Goal: Task Accomplishment & Management: Manage account settings

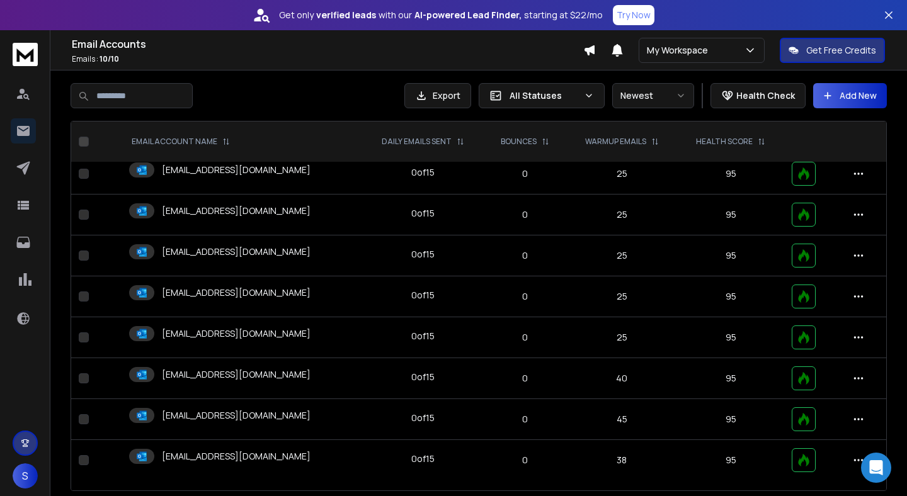
scroll to position [8, 0]
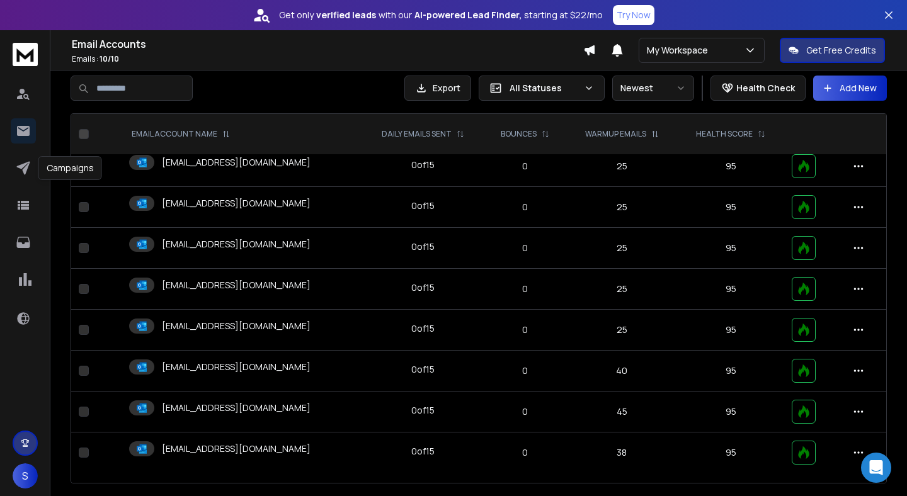
click at [19, 181] on div at bounding box center [25, 171] width 29 height 30
click at [19, 167] on icon at bounding box center [22, 167] width 13 height 13
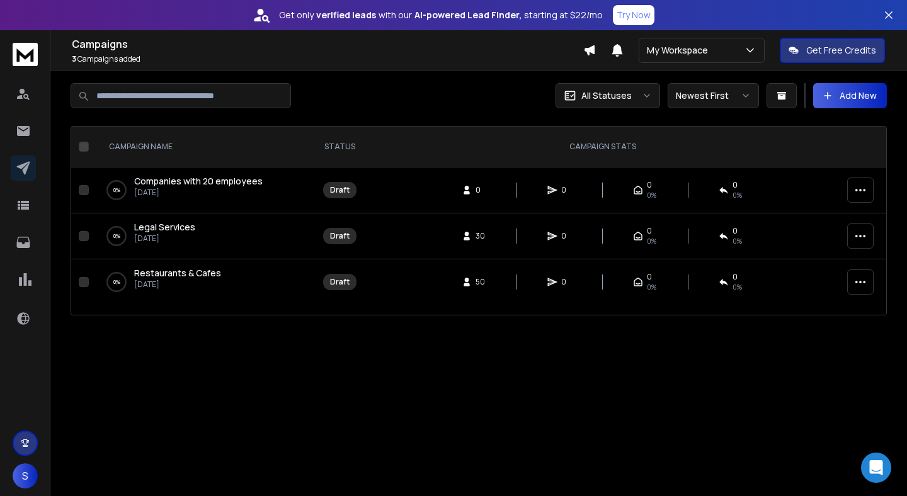
click at [181, 275] on span "Restaurants & Cafes" at bounding box center [177, 273] width 87 height 12
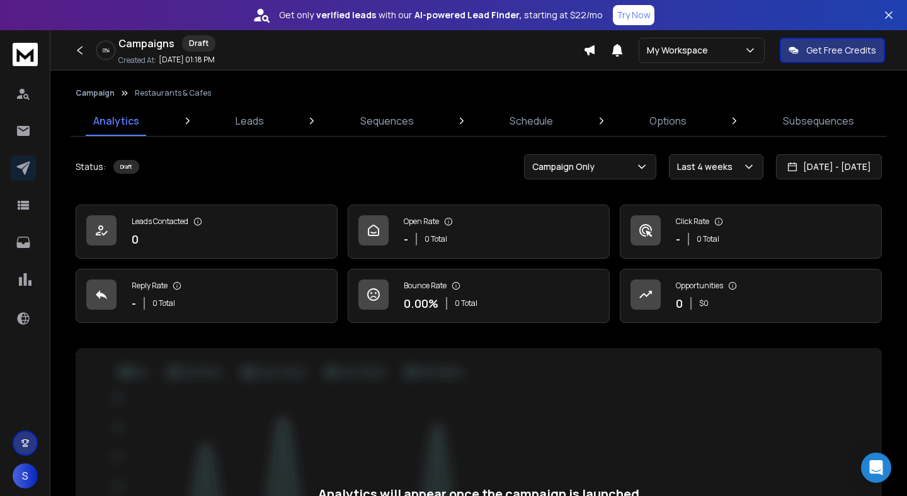
click at [382, 140] on div "Campaign Restaurants & Cafes Analytics Leads Sequences Schedule Options Subsequ…" at bounding box center [479, 464] width 816 height 762
click at [379, 118] on p "Sequences" at bounding box center [387, 120] width 54 height 15
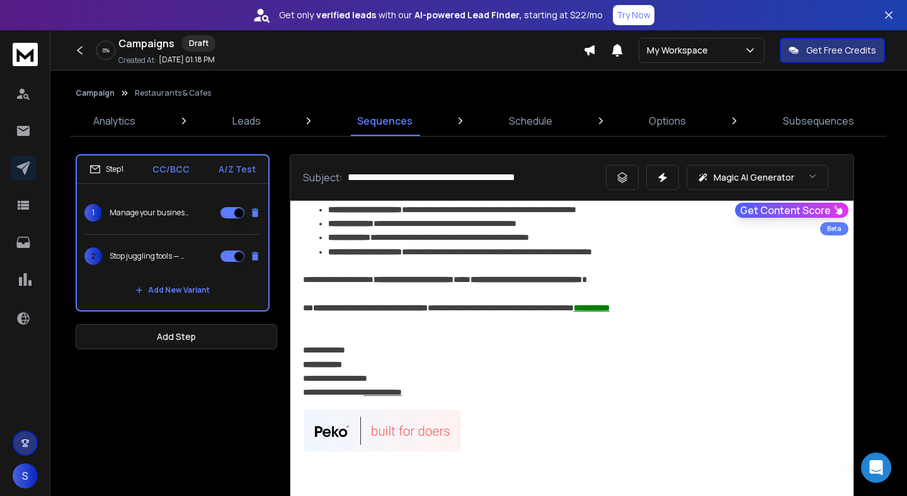
scroll to position [113, 0]
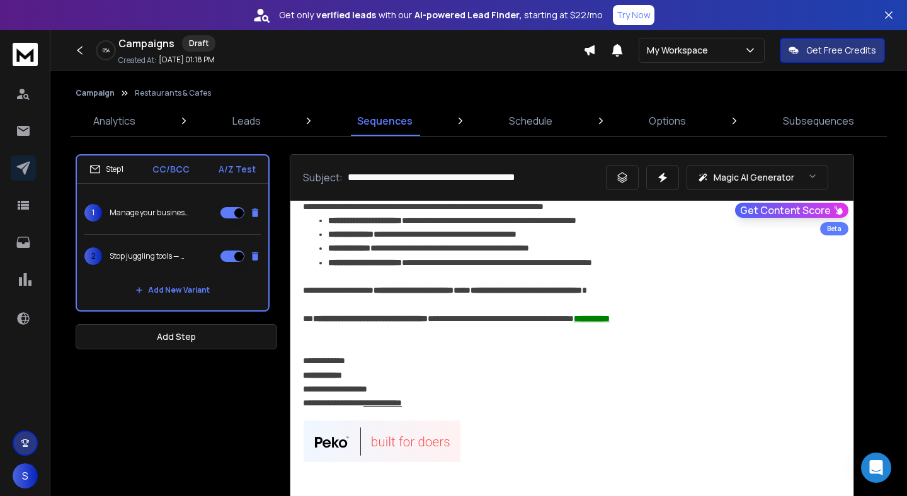
click at [102, 98] on div "Campaign Restaurants & Cafes" at bounding box center [479, 93] width 816 height 20
click at [101, 96] on button "Campaign" at bounding box center [95, 93] width 39 height 10
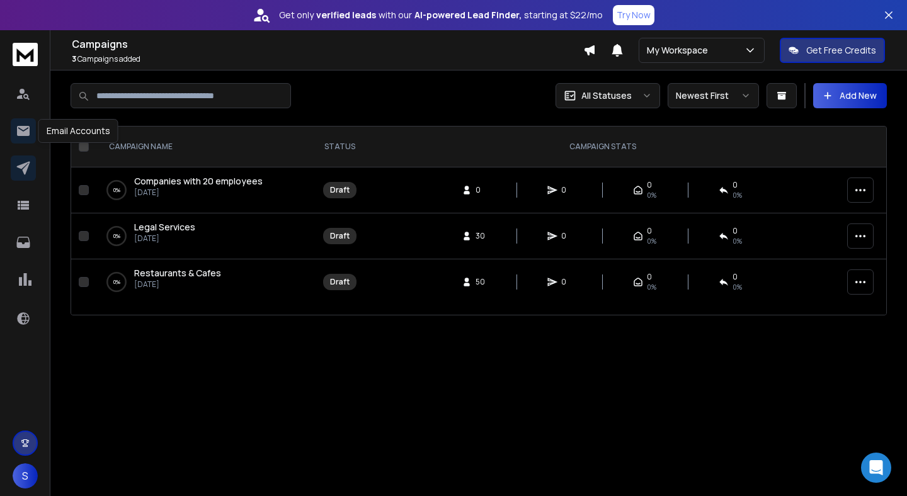
click at [25, 142] on link at bounding box center [23, 130] width 25 height 25
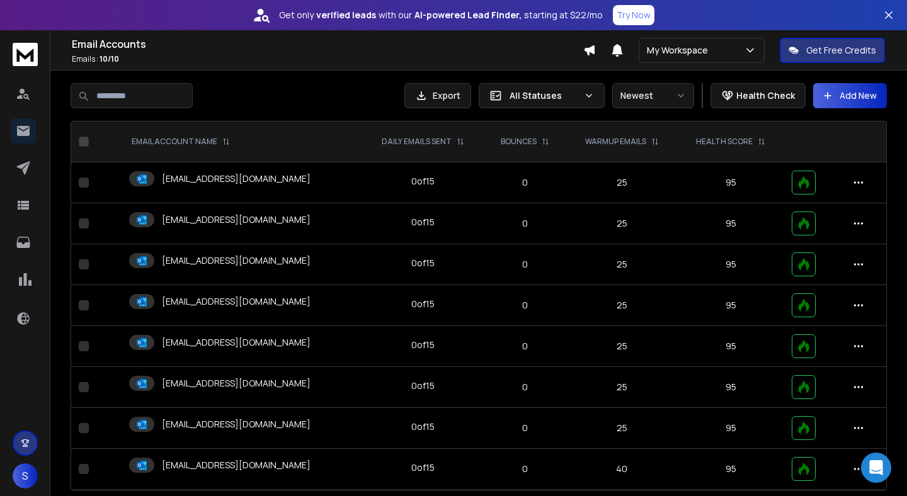
scroll to position [91, 0]
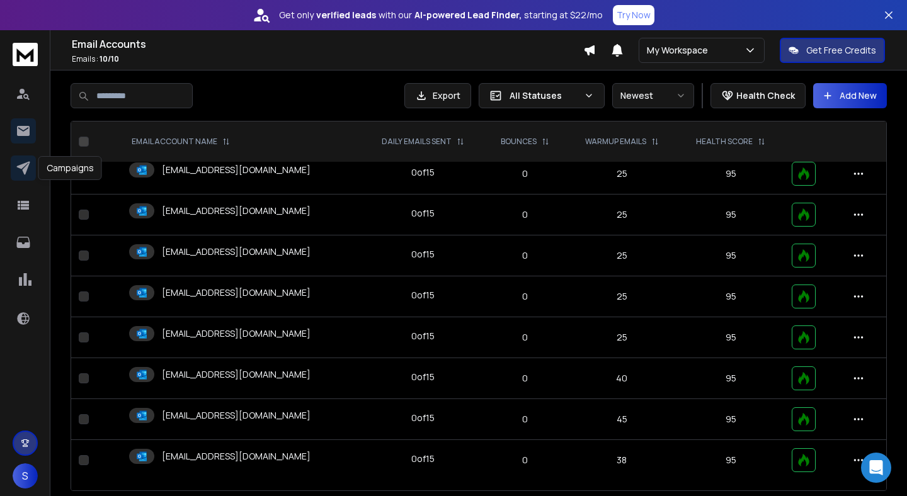
click at [23, 171] on icon at bounding box center [22, 167] width 13 height 13
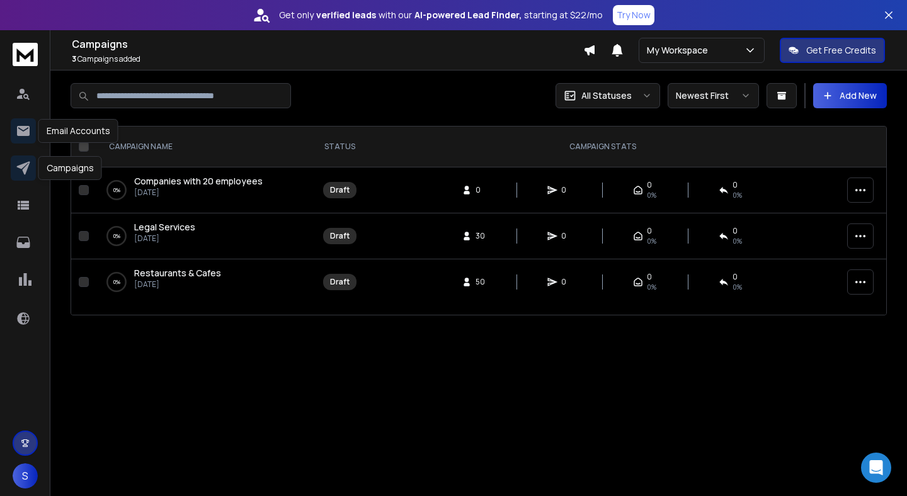
click at [25, 142] on link at bounding box center [23, 130] width 25 height 25
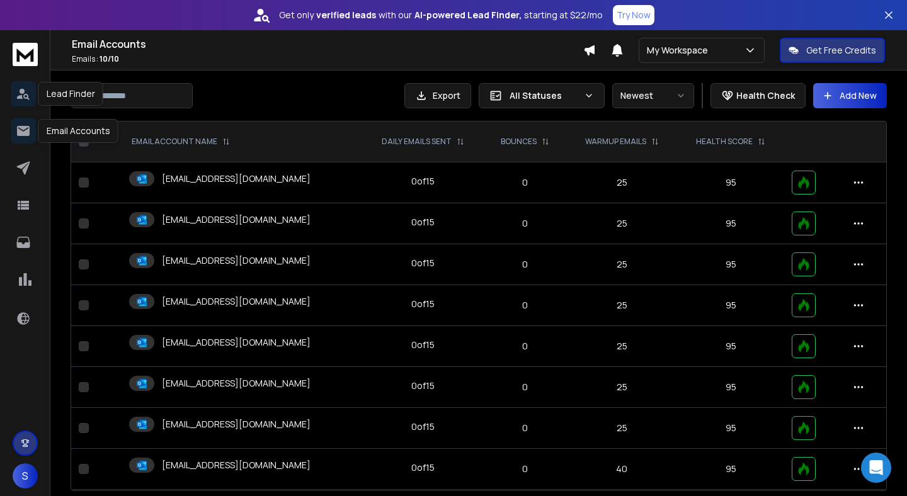
click at [25, 100] on icon at bounding box center [23, 93] width 15 height 15
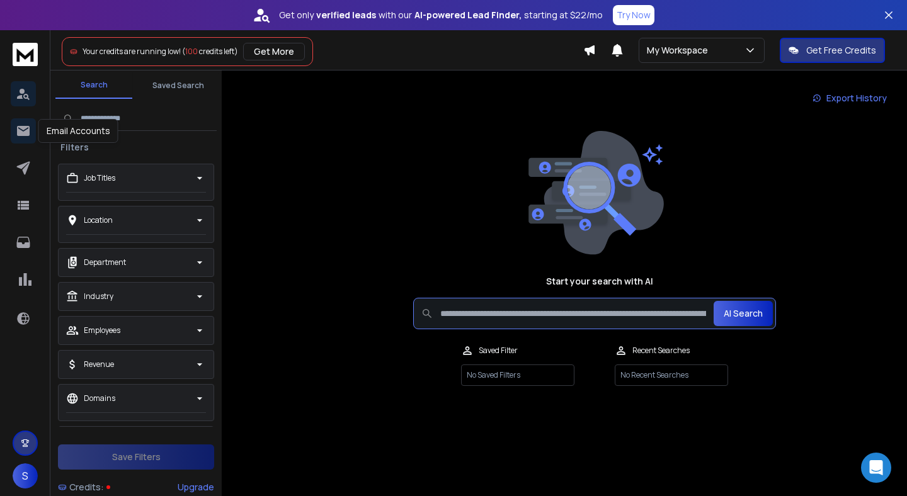
click at [21, 128] on icon at bounding box center [23, 131] width 13 height 10
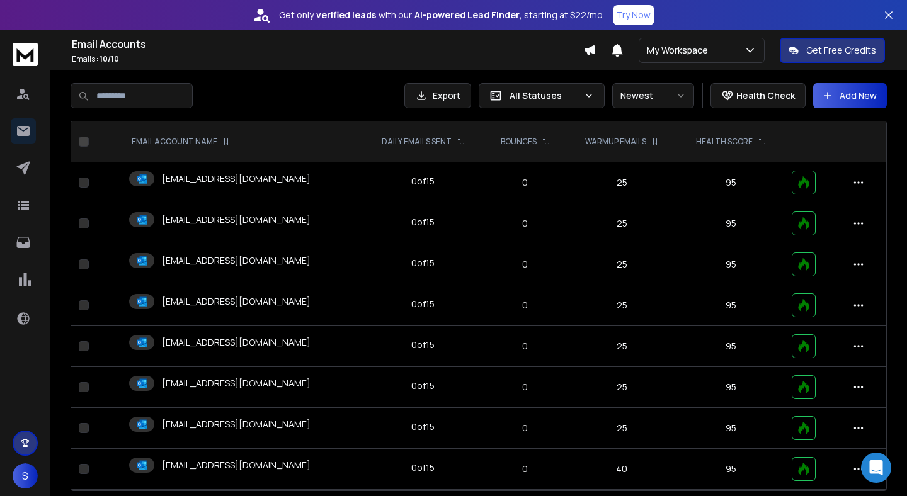
click at [20, 185] on div at bounding box center [25, 208] width 29 height 254
click at [20, 169] on icon at bounding box center [23, 168] width 15 height 15
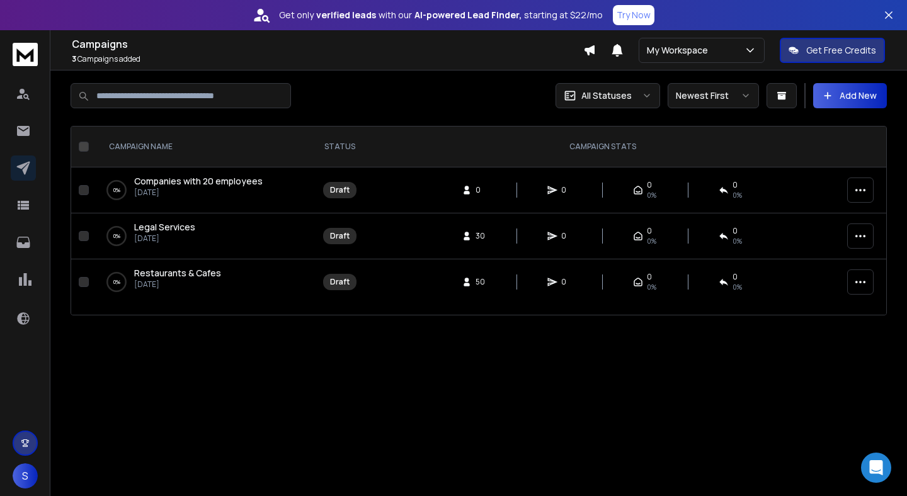
click at [215, 272] on span "Restaurants & Cafes" at bounding box center [177, 273] width 87 height 12
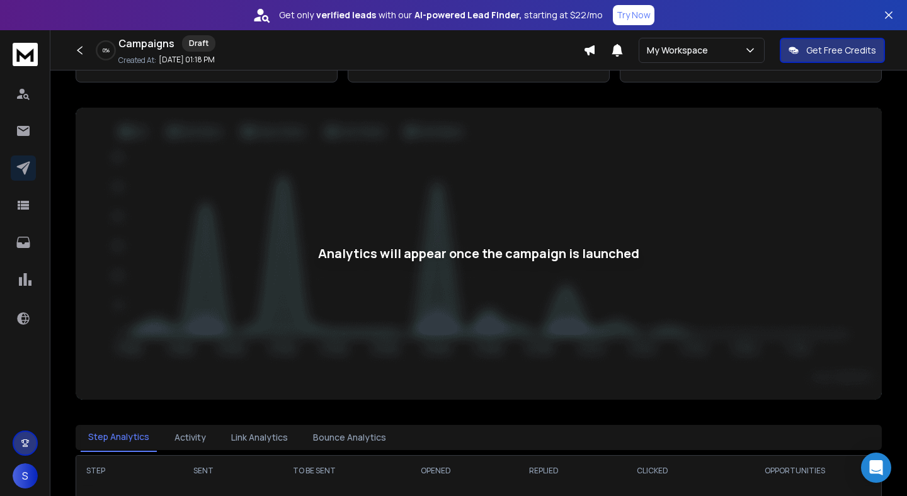
scroll to position [361, 0]
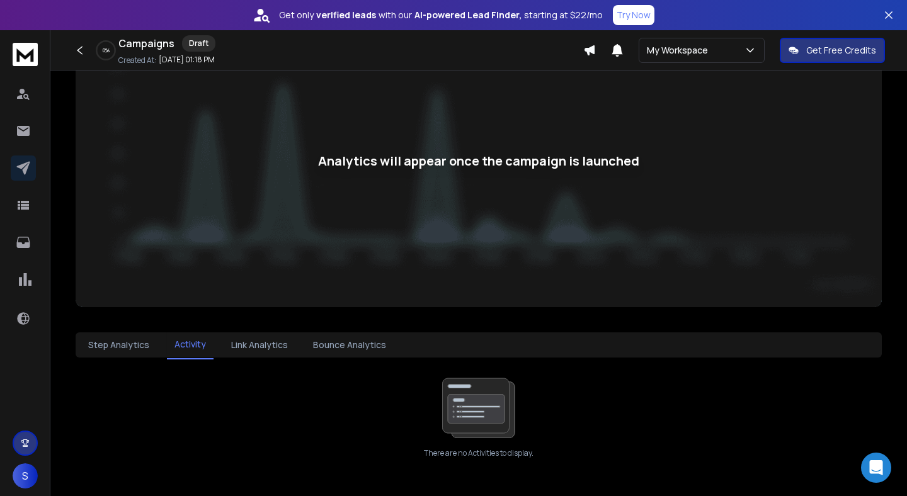
click at [206, 317] on div "Leads Contacted 0 Open Rate - 0 Total Click Rate - 0 Total Reply Rate - 0 Total…" at bounding box center [479, 175] width 806 height 607
click at [249, 341] on button "Link Analytics" at bounding box center [260, 345] width 72 height 28
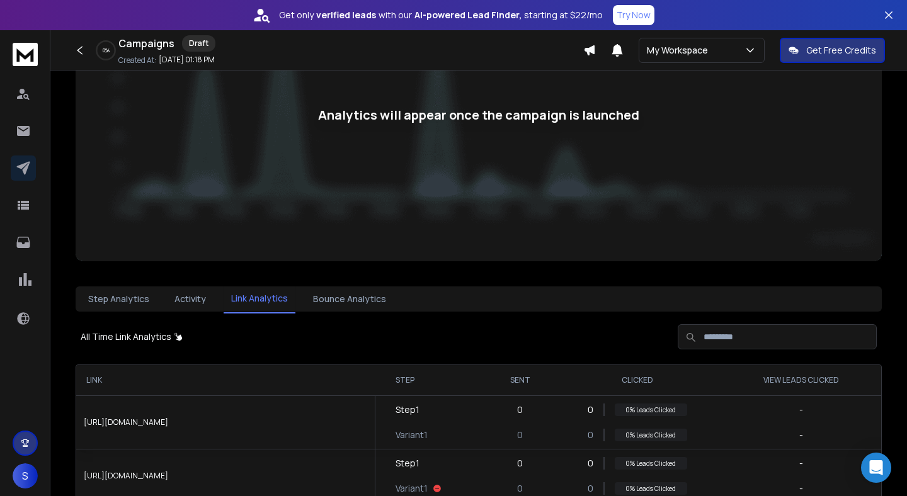
scroll to position [486, 0]
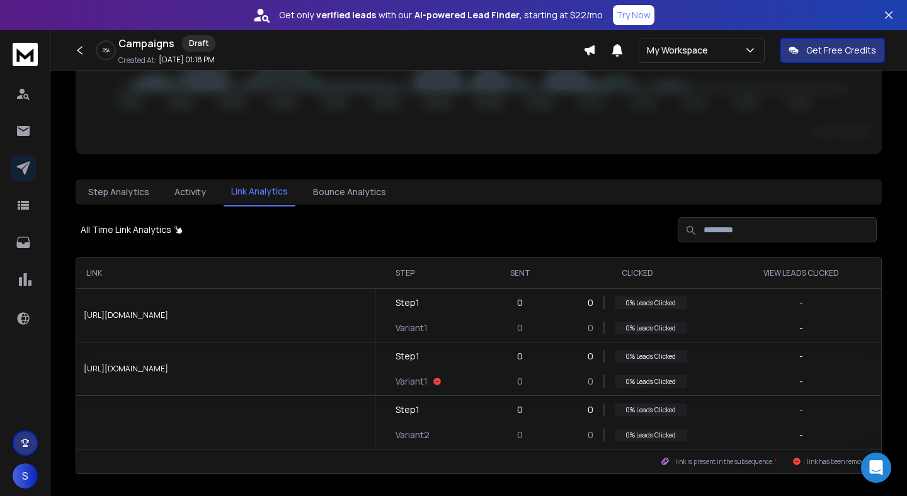
click at [346, 200] on div "Leads Contacted 0 Open Rate - 0 Total Click Rate - 0 Total Reply Rate - 0 Total…" at bounding box center [479, 98] width 806 height 761
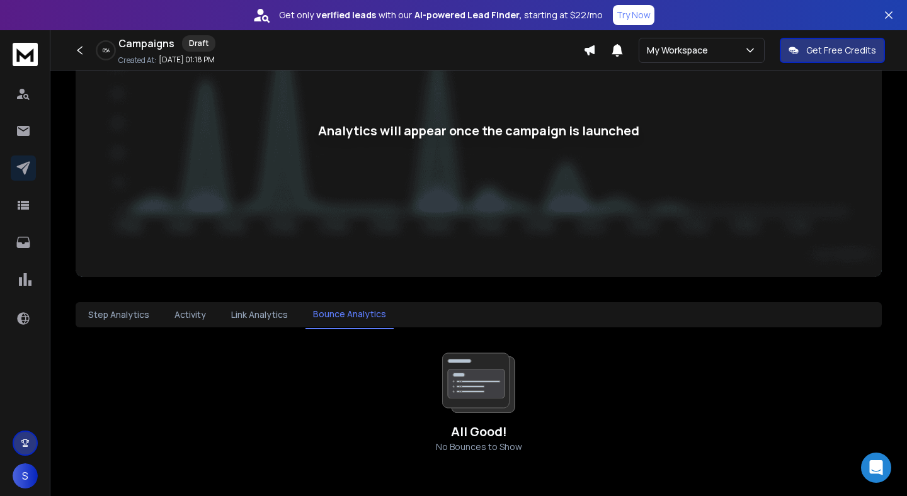
scroll to position [361, 0]
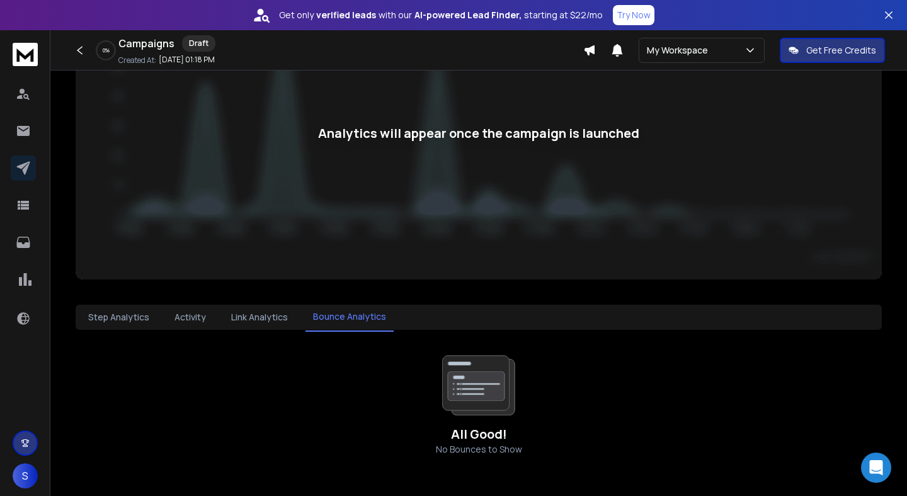
click at [138, 308] on button "Step Analytics" at bounding box center [119, 318] width 76 height 28
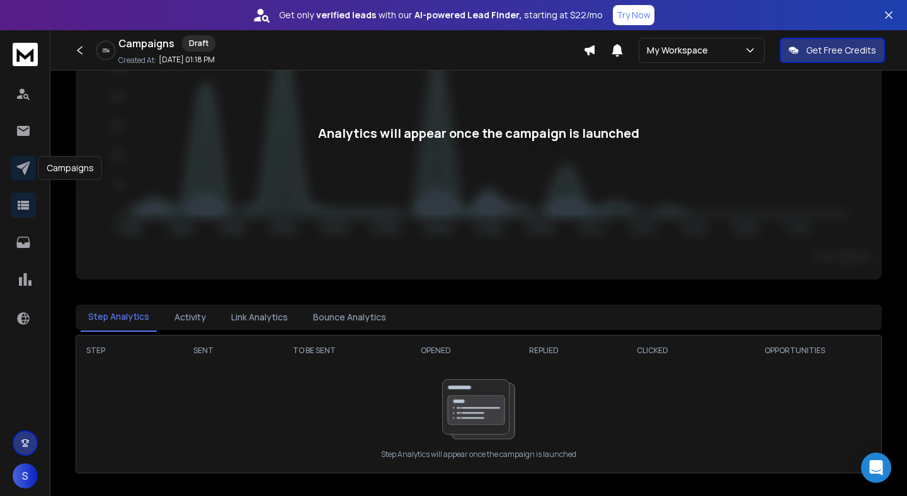
click at [21, 198] on icon at bounding box center [23, 205] width 15 height 15
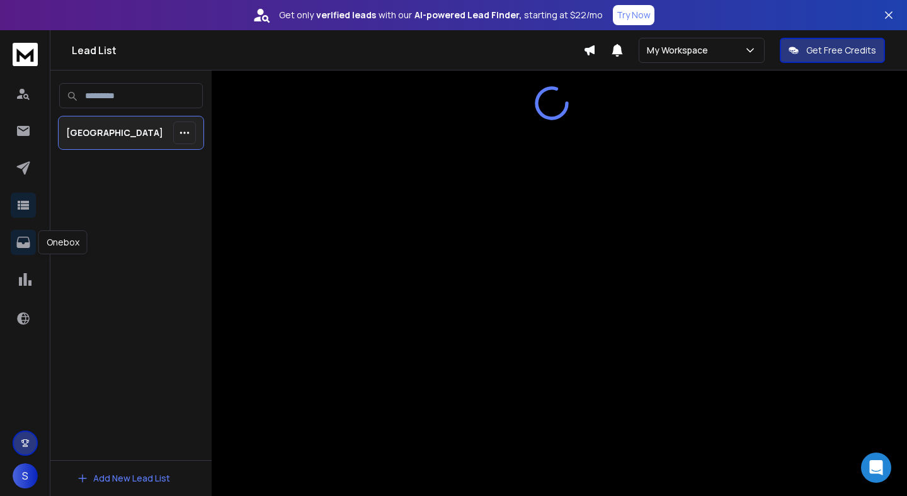
click at [26, 235] on icon at bounding box center [23, 242] width 15 height 15
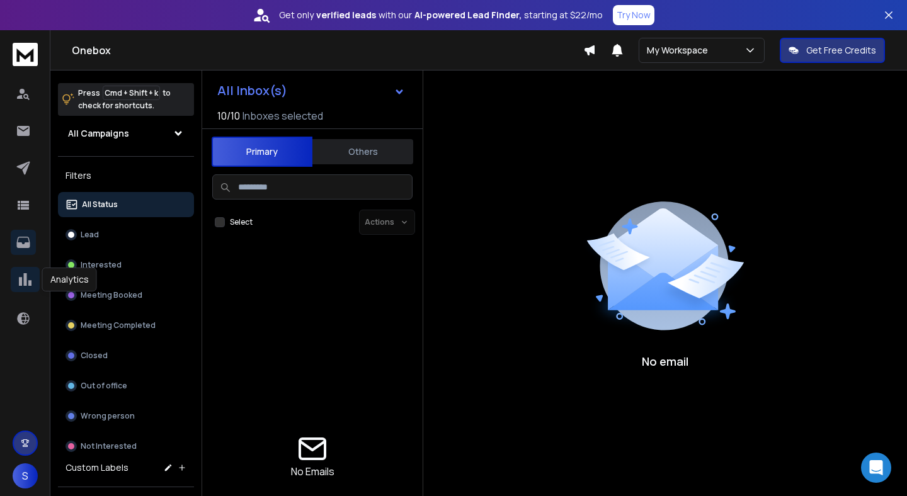
click at [22, 280] on icon at bounding box center [25, 279] width 19 height 19
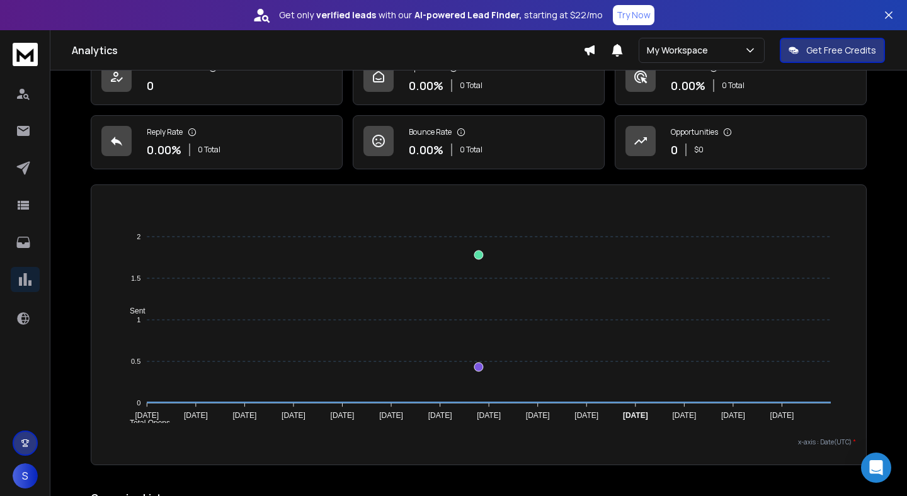
scroll to position [139, 0]
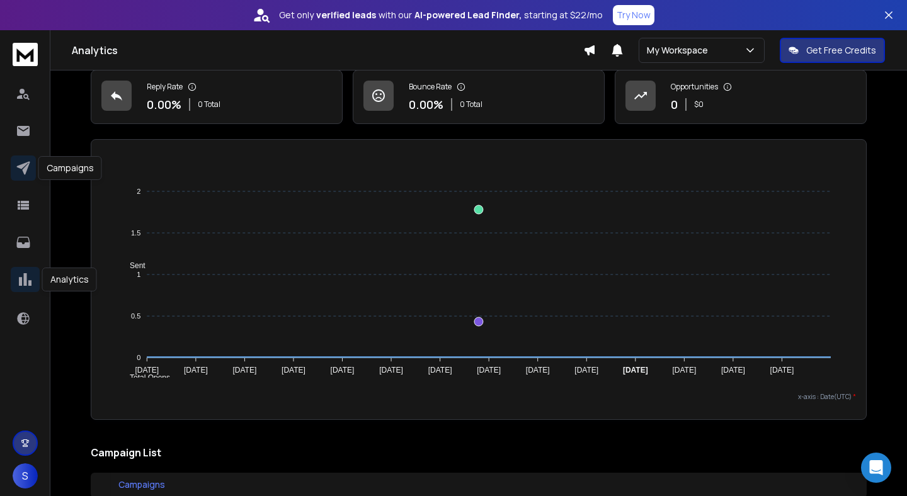
click at [18, 159] on link at bounding box center [23, 168] width 25 height 25
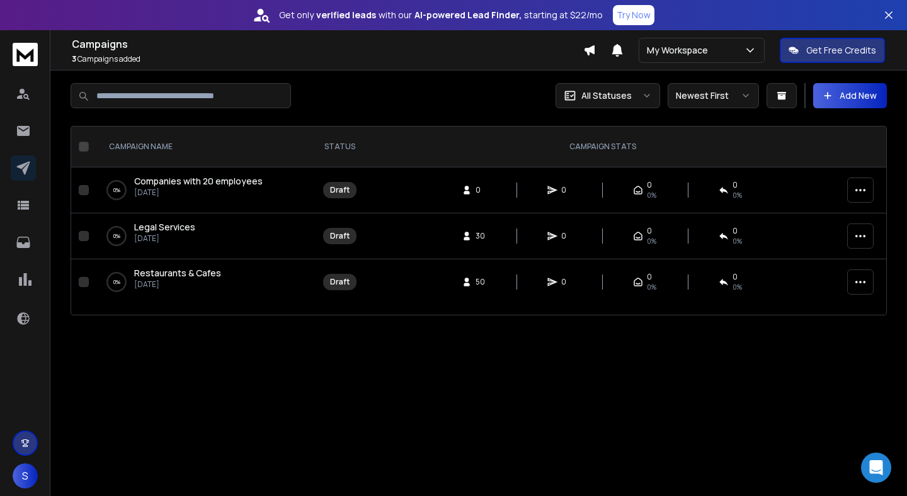
click at [181, 270] on span "Restaurants & Cafes" at bounding box center [177, 273] width 87 height 12
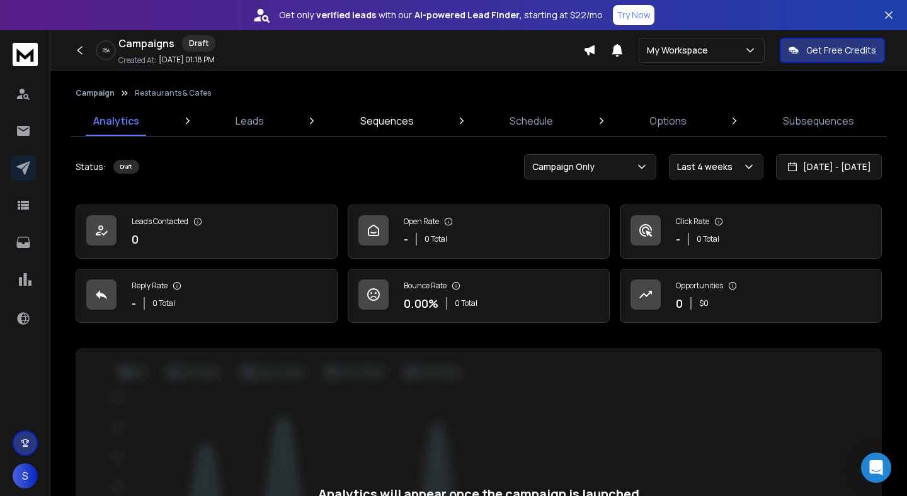
click at [388, 128] on link "Sequences" at bounding box center [387, 121] width 69 height 30
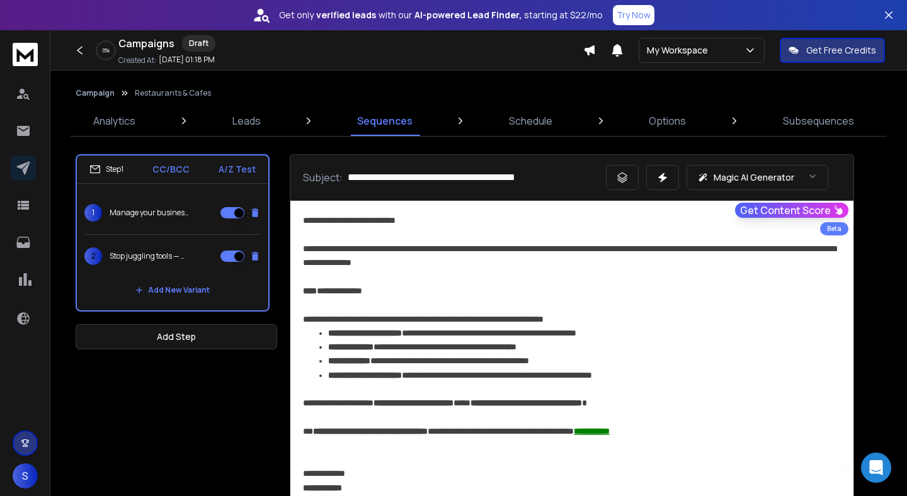
click at [27, 144] on div at bounding box center [25, 133] width 29 height 30
click at [26, 133] on icon at bounding box center [23, 131] width 13 height 10
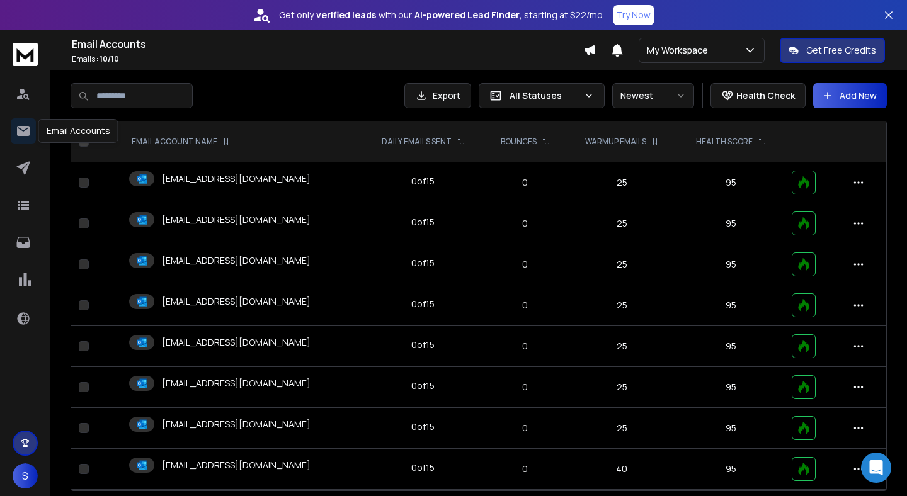
click at [28, 127] on icon at bounding box center [23, 131] width 13 height 10
click at [35, 37] on div "S" at bounding box center [25, 265] width 50 height 471
click at [34, 60] on img at bounding box center [25, 54] width 25 height 23
click at [29, 47] on img at bounding box center [25, 54] width 25 height 23
click at [17, 111] on div at bounding box center [25, 208] width 29 height 254
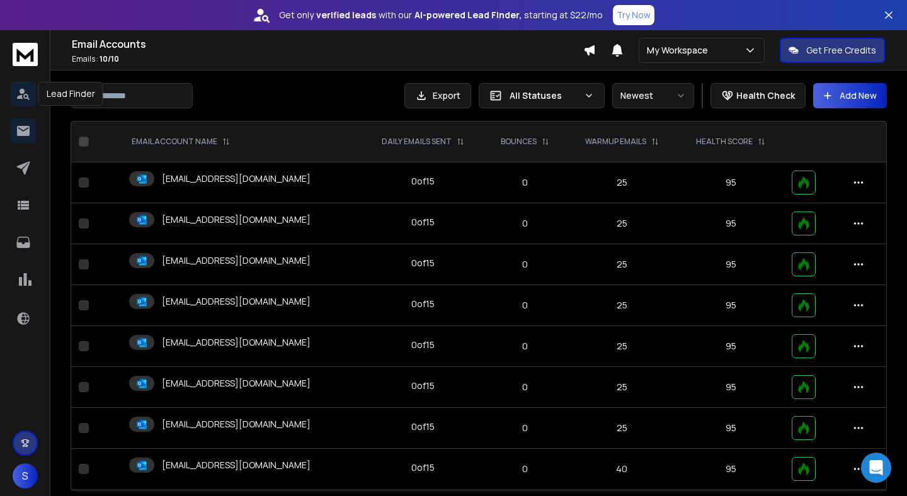
click at [20, 102] on link at bounding box center [23, 93] width 25 height 25
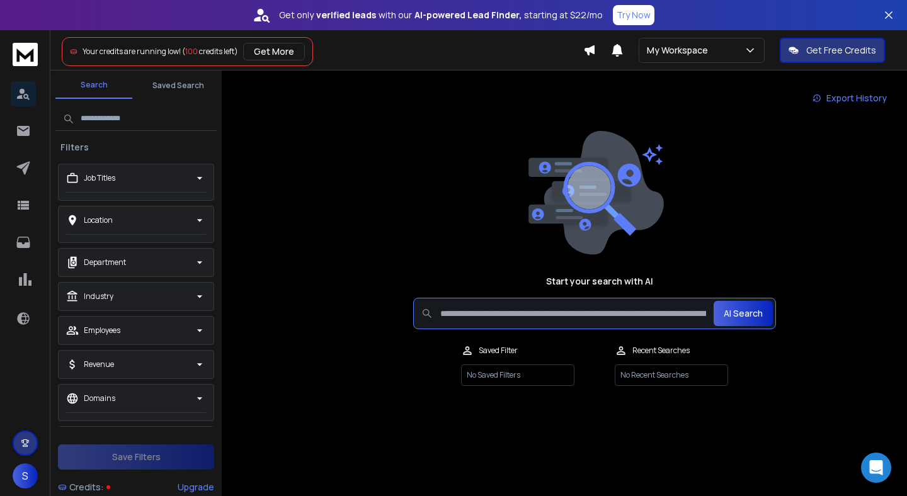
click at [8, 152] on div "S" at bounding box center [25, 265] width 50 height 471
click at [21, 142] on link at bounding box center [23, 130] width 25 height 25
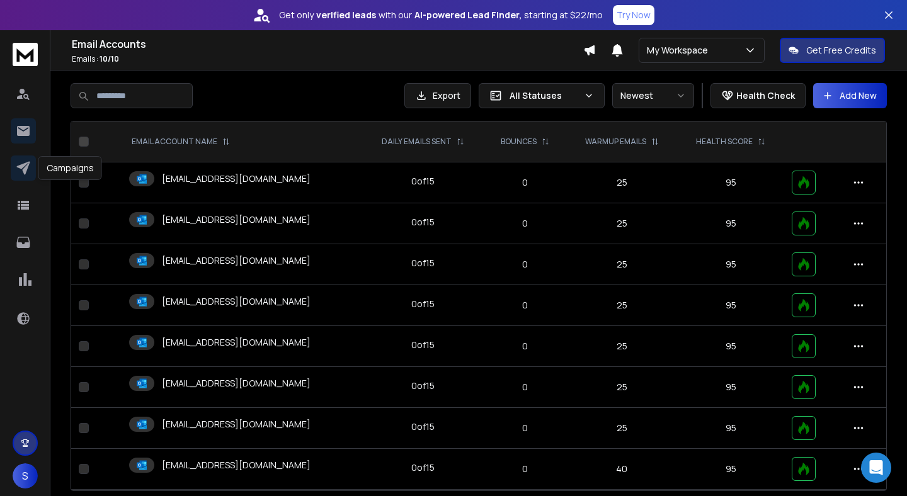
click at [21, 172] on icon at bounding box center [23, 168] width 15 height 15
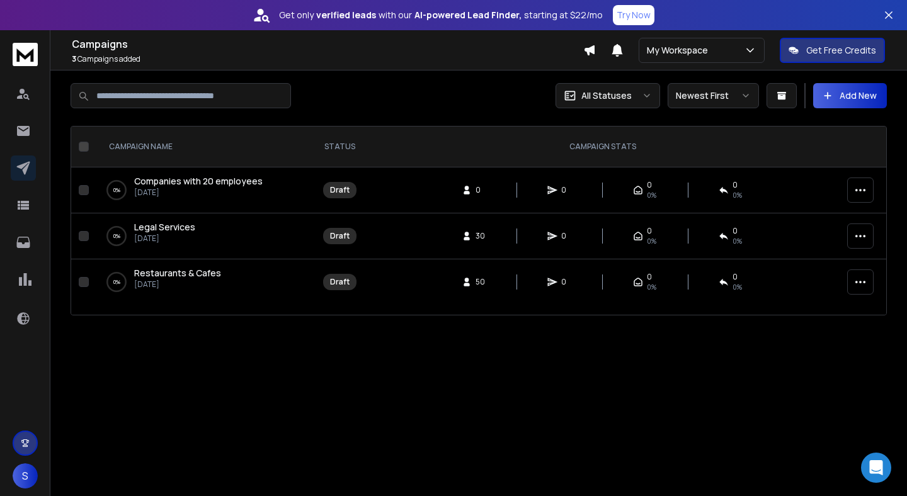
click at [11, 57] on div at bounding box center [25, 189] width 29 height 293
click at [28, 59] on img at bounding box center [25, 54] width 25 height 23
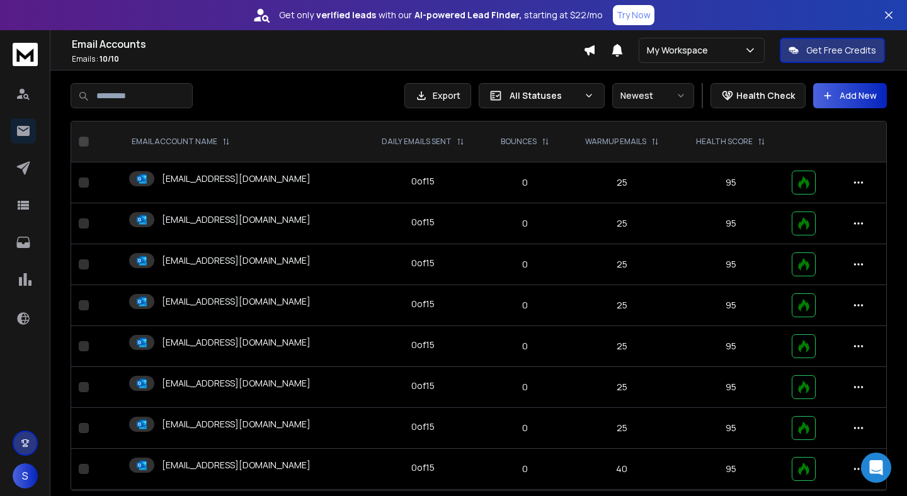
scroll to position [91, 0]
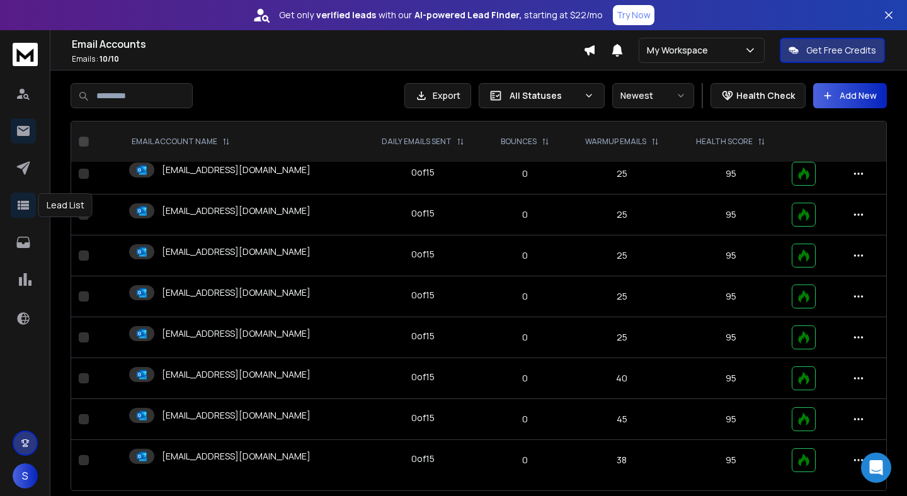
click at [23, 206] on icon at bounding box center [23, 205] width 11 height 9
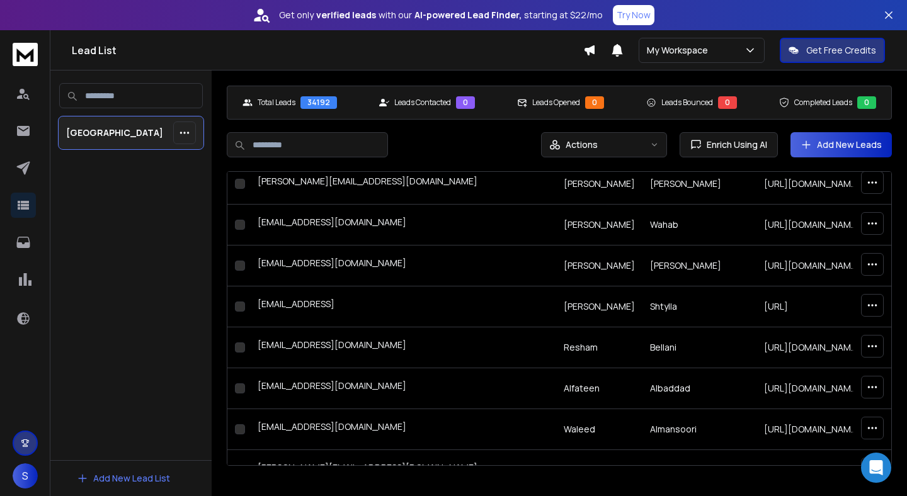
scroll to position [465, 0]
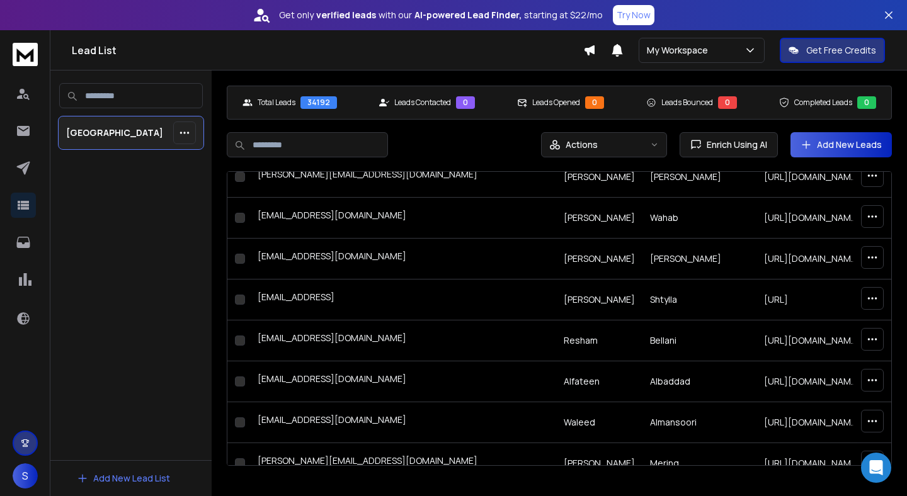
click at [6, 164] on div "S" at bounding box center [25, 265] width 50 height 471
click at [25, 169] on icon at bounding box center [22, 167] width 13 height 13
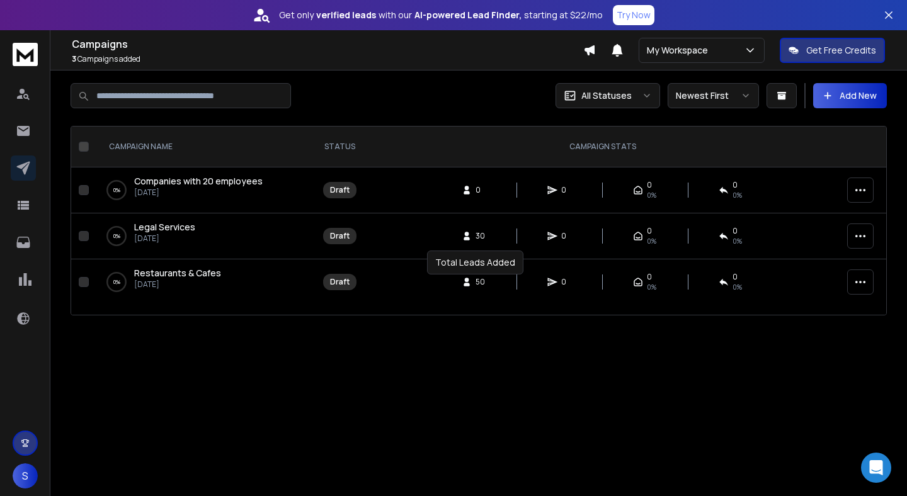
click at [465, 287] on icon at bounding box center [467, 282] width 10 height 10
click at [471, 284] on span at bounding box center [466, 282] width 13 height 10
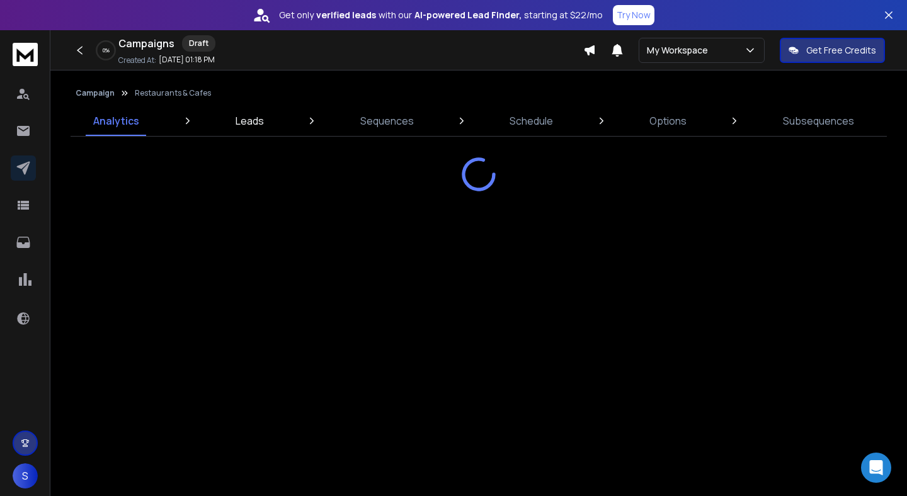
click at [266, 125] on link "Leads" at bounding box center [249, 121] width 43 height 30
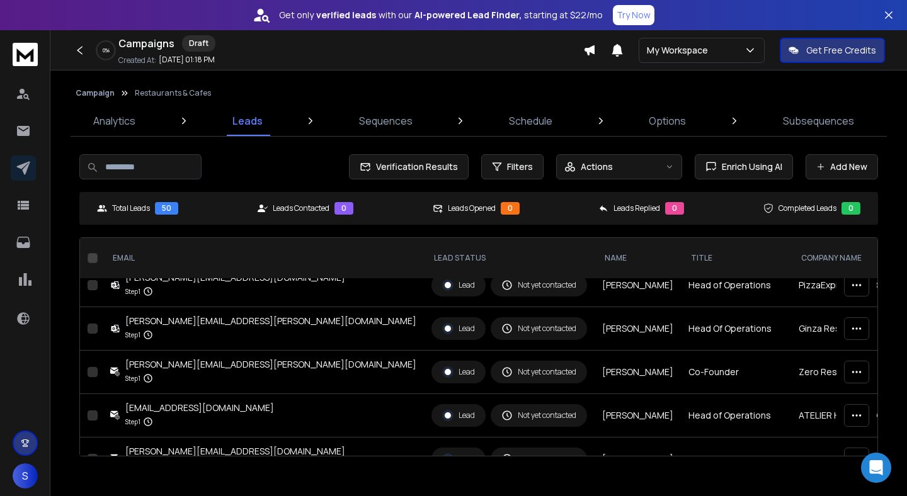
scroll to position [1300, 0]
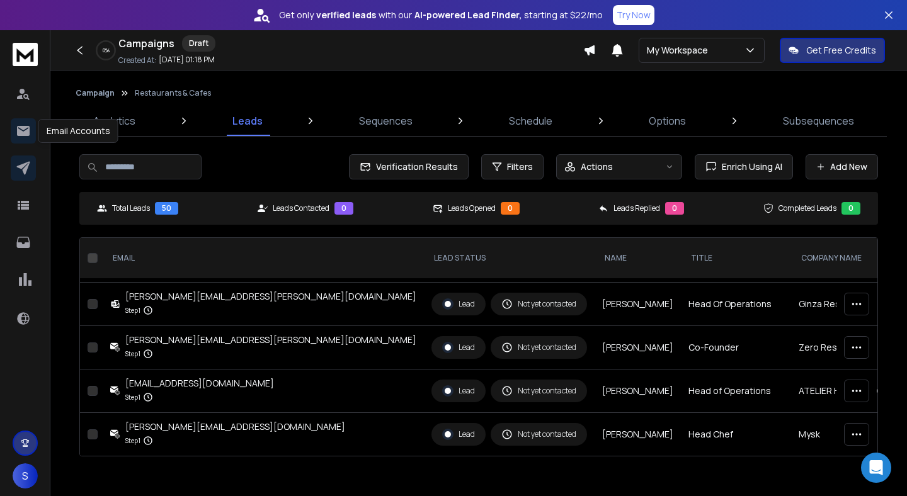
click at [23, 127] on icon at bounding box center [23, 131] width 13 height 10
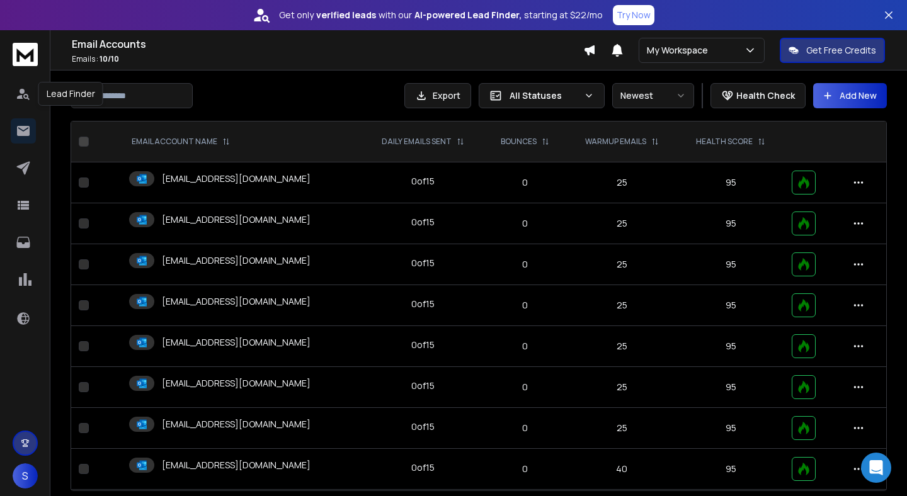
click at [26, 63] on img at bounding box center [25, 54] width 25 height 23
click at [25, 129] on icon at bounding box center [23, 130] width 15 height 15
click at [25, 242] on icon at bounding box center [23, 242] width 15 height 15
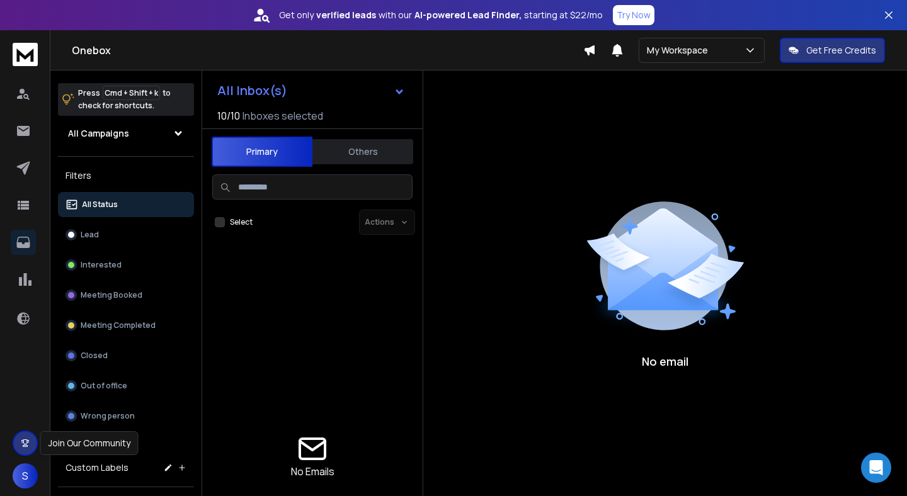
click at [21, 457] on div "S" at bounding box center [25, 460] width 25 height 58
click at [21, 486] on span "S" at bounding box center [25, 476] width 25 height 25
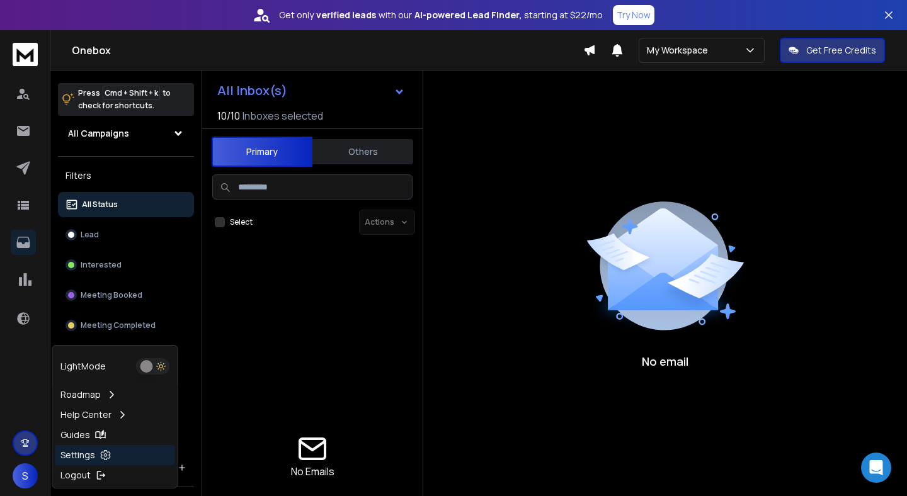
click at [89, 453] on p "Settings" at bounding box center [77, 455] width 35 height 13
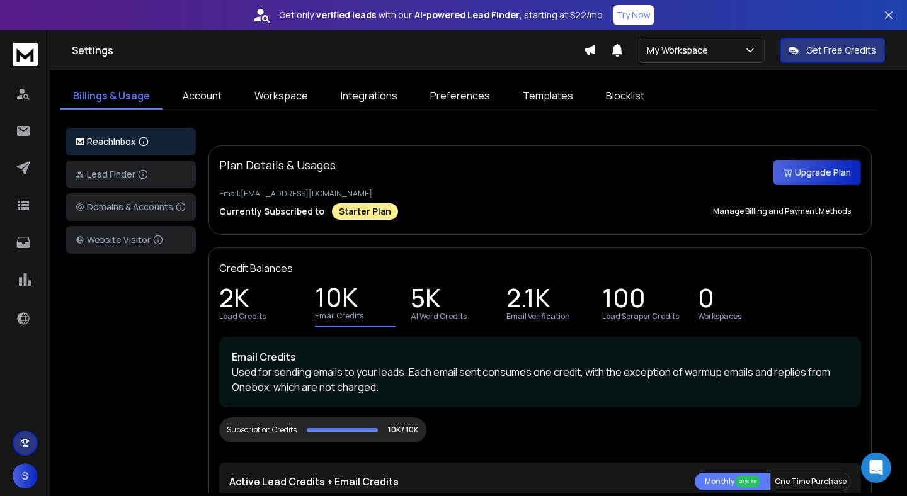
click at [321, 309] on p "10K" at bounding box center [336, 300] width 43 height 18
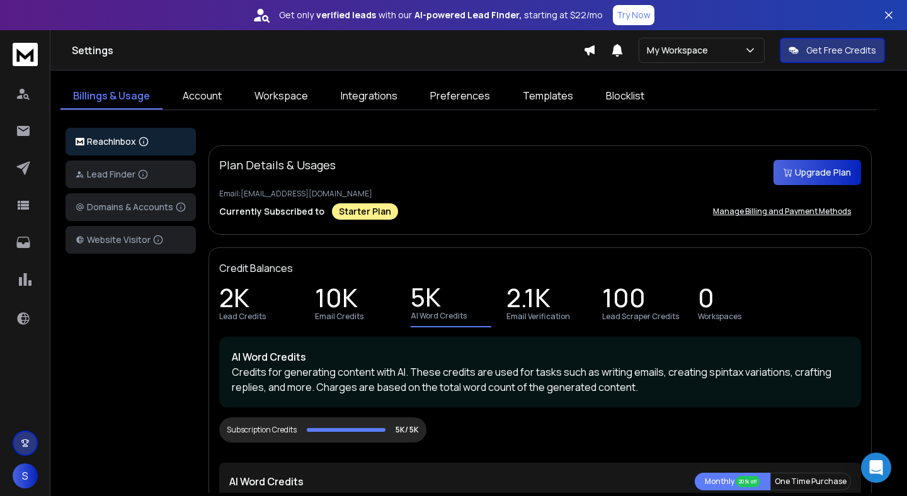
click at [435, 309] on p "5K" at bounding box center [426, 300] width 30 height 18
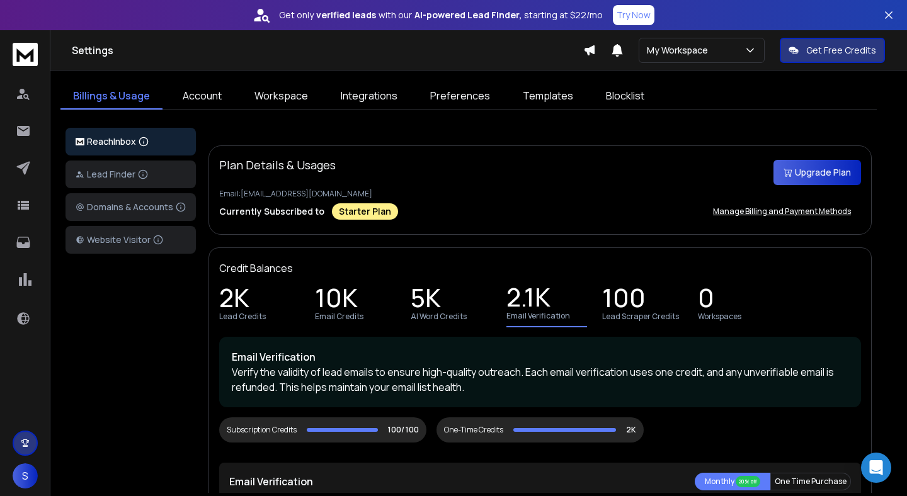
click at [526, 319] on p "Email Verification" at bounding box center [538, 316] width 64 height 10
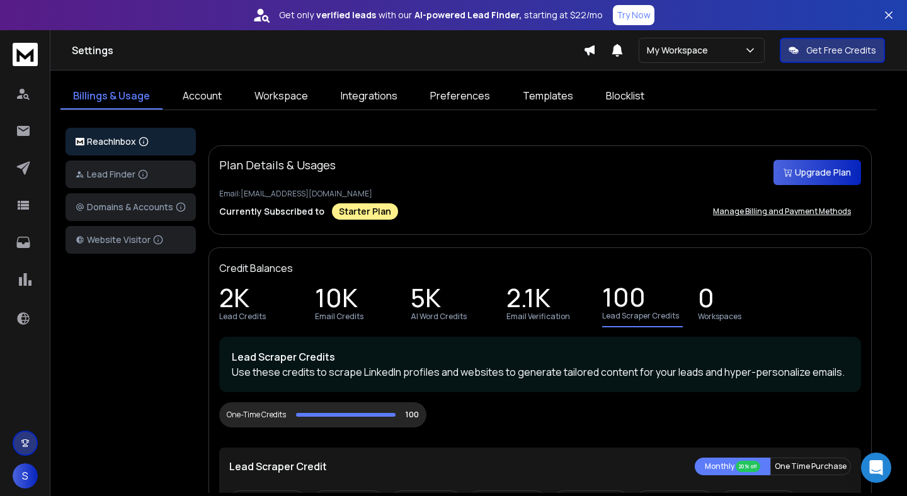
click at [629, 307] on p "100" at bounding box center [623, 300] width 43 height 18
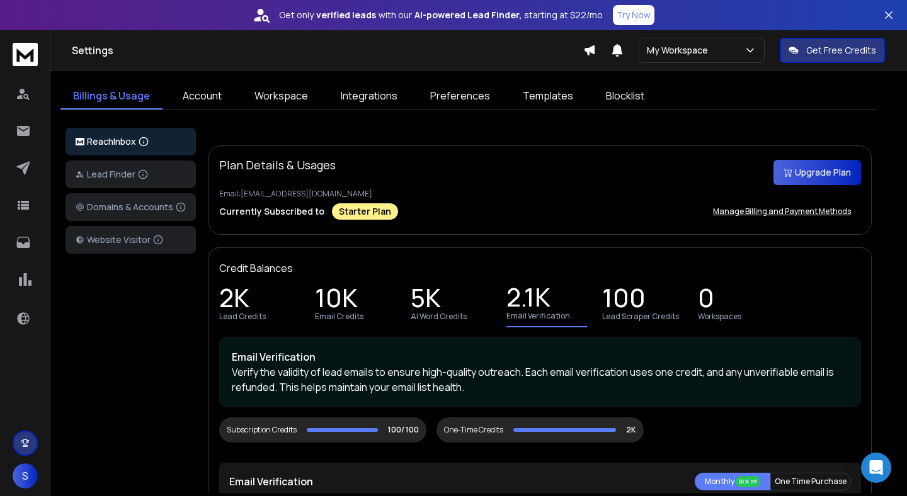
click at [512, 312] on p "Email Verification" at bounding box center [538, 316] width 64 height 10
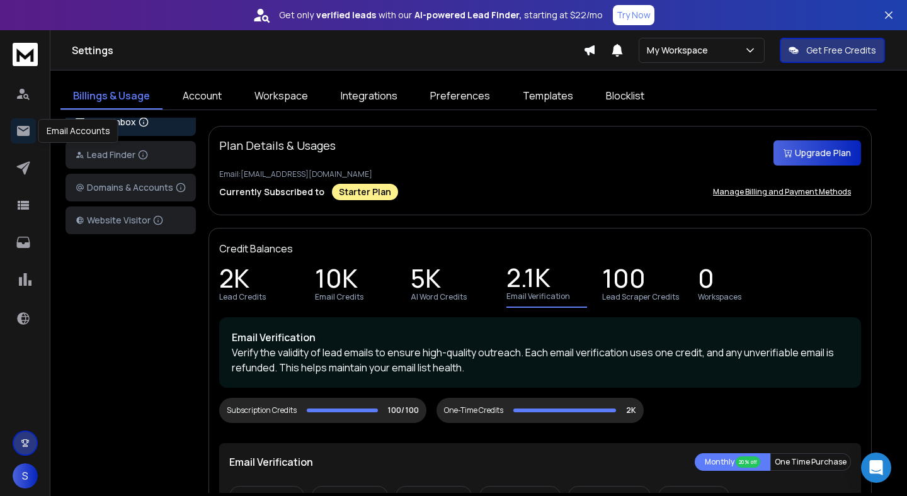
click at [30, 140] on link at bounding box center [23, 130] width 25 height 25
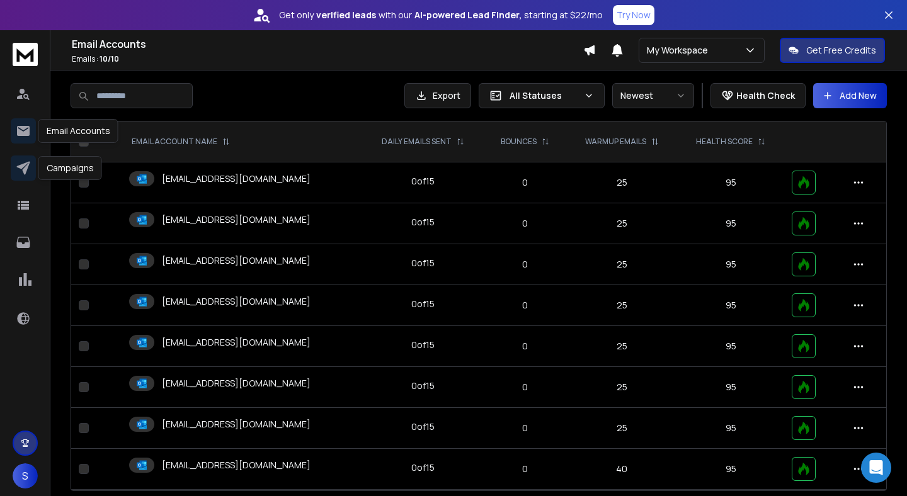
click at [21, 171] on icon at bounding box center [23, 168] width 15 height 15
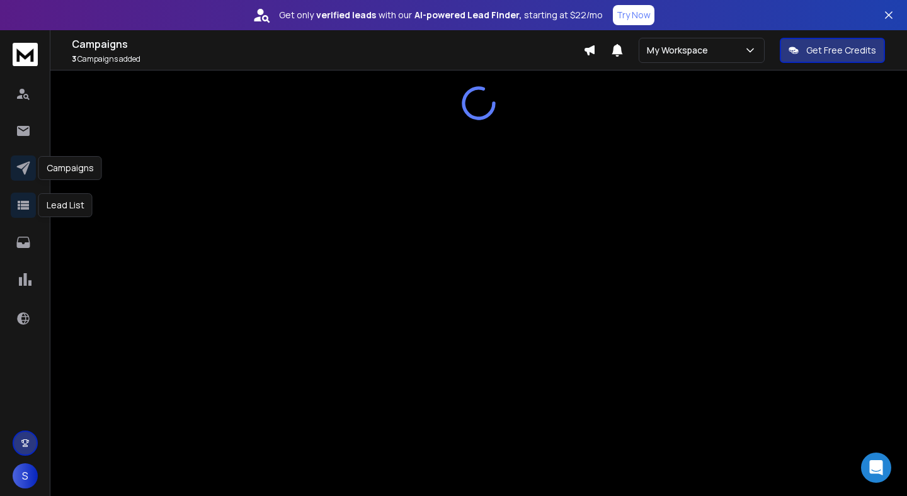
click at [11, 202] on link at bounding box center [23, 205] width 25 height 25
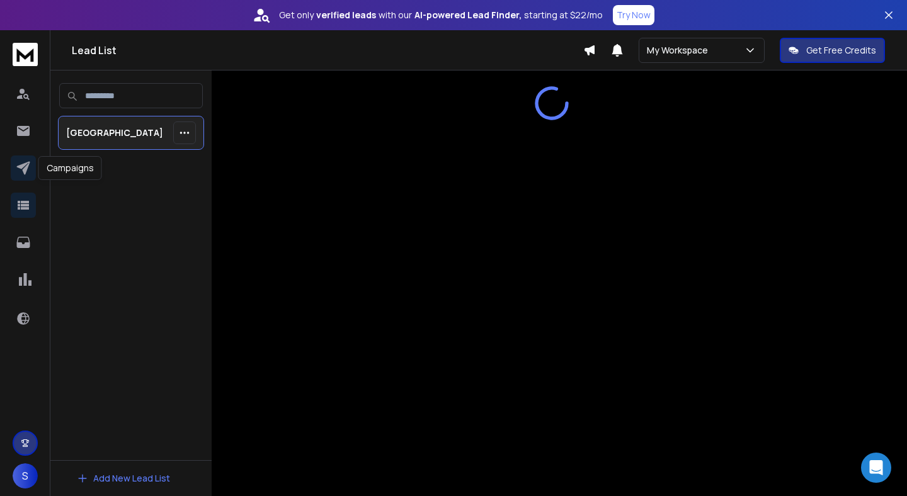
drag, startPoint x: 30, startPoint y: 160, endPoint x: 25, endPoint y: 244, distance: 84.6
click at [25, 244] on icon at bounding box center [22, 242] width 13 height 11
